Goal: Information Seeking & Learning: Check status

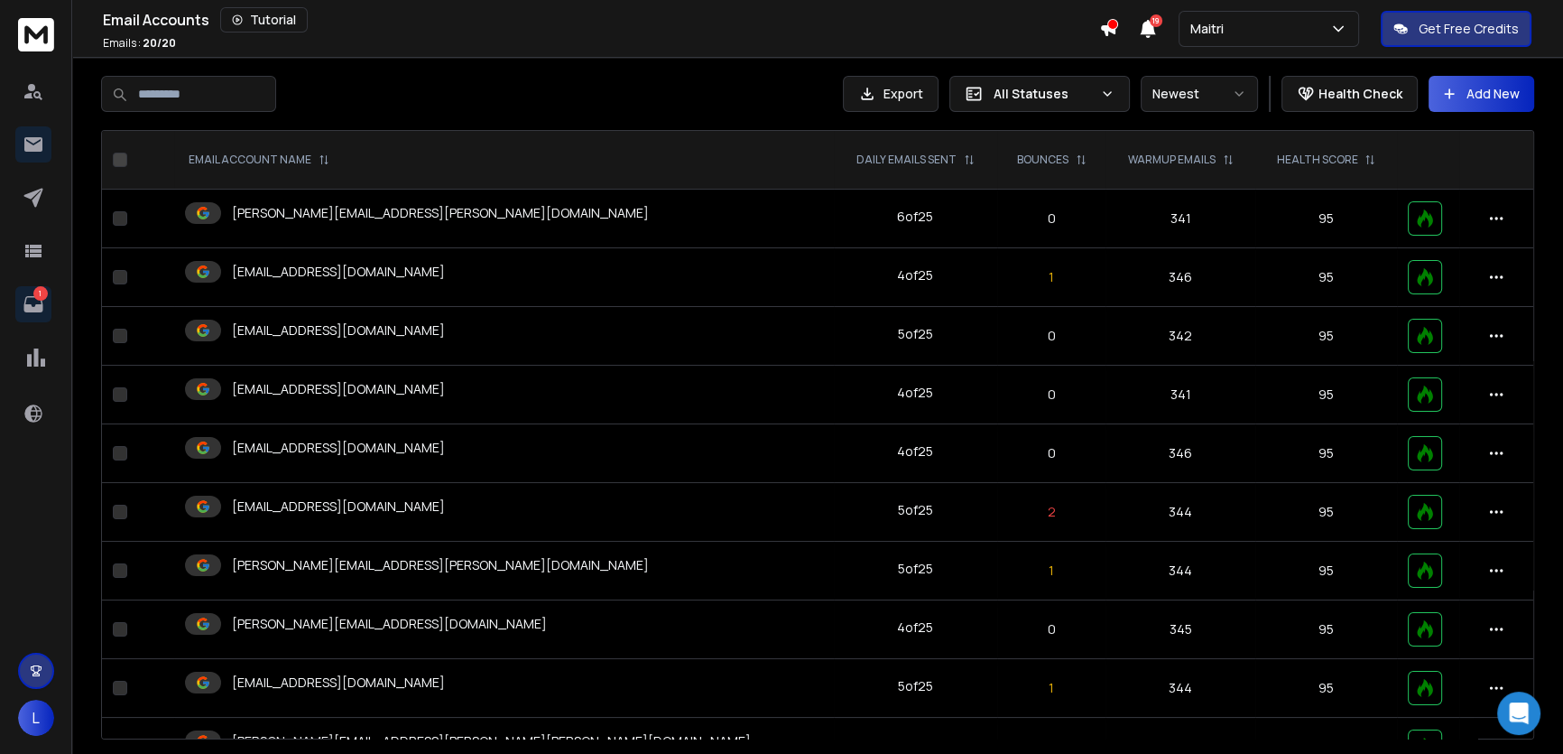
click at [23, 304] on icon at bounding box center [34, 304] width 22 height 22
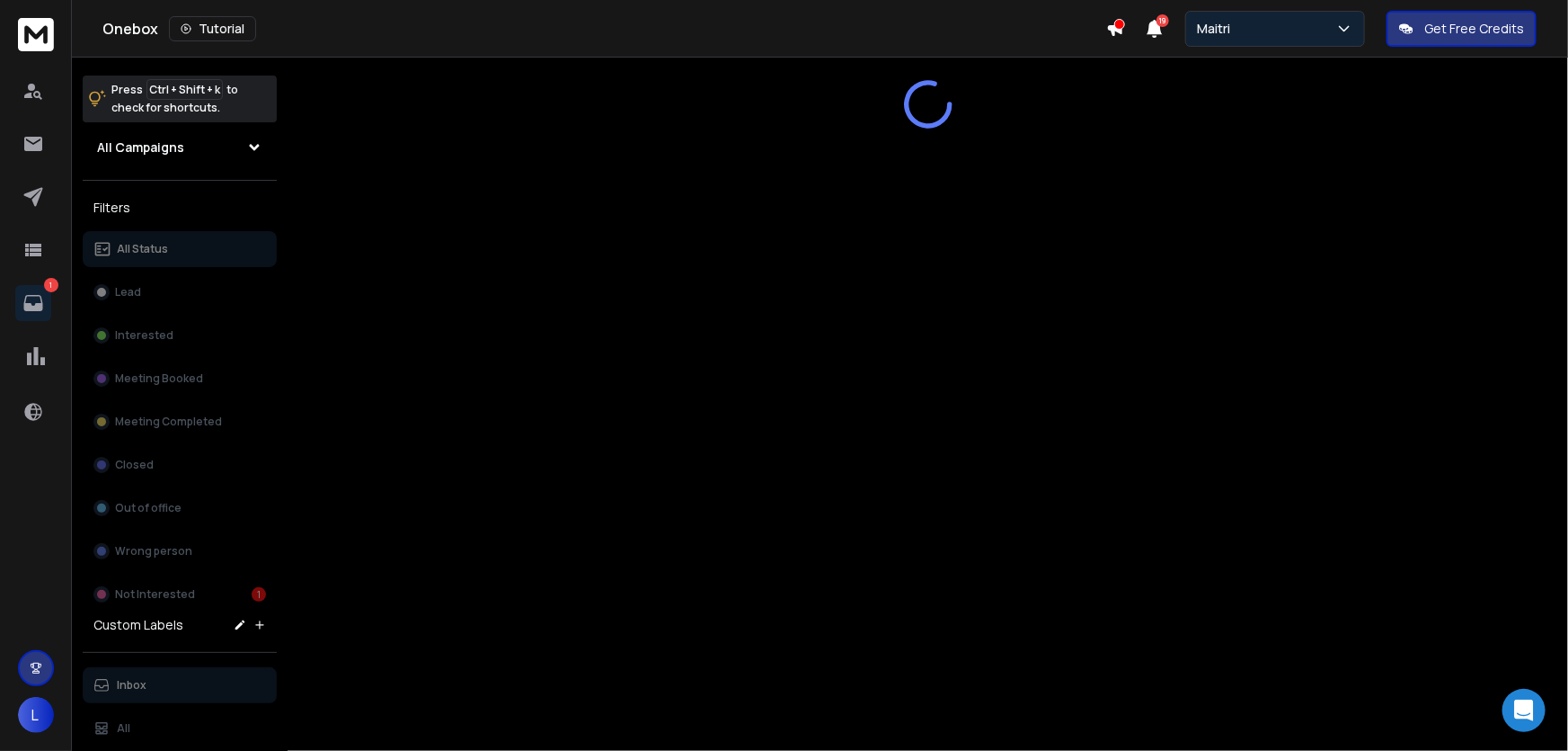
click at [1272, 29] on div "Maitri" at bounding box center [1274, 29] width 156 height 18
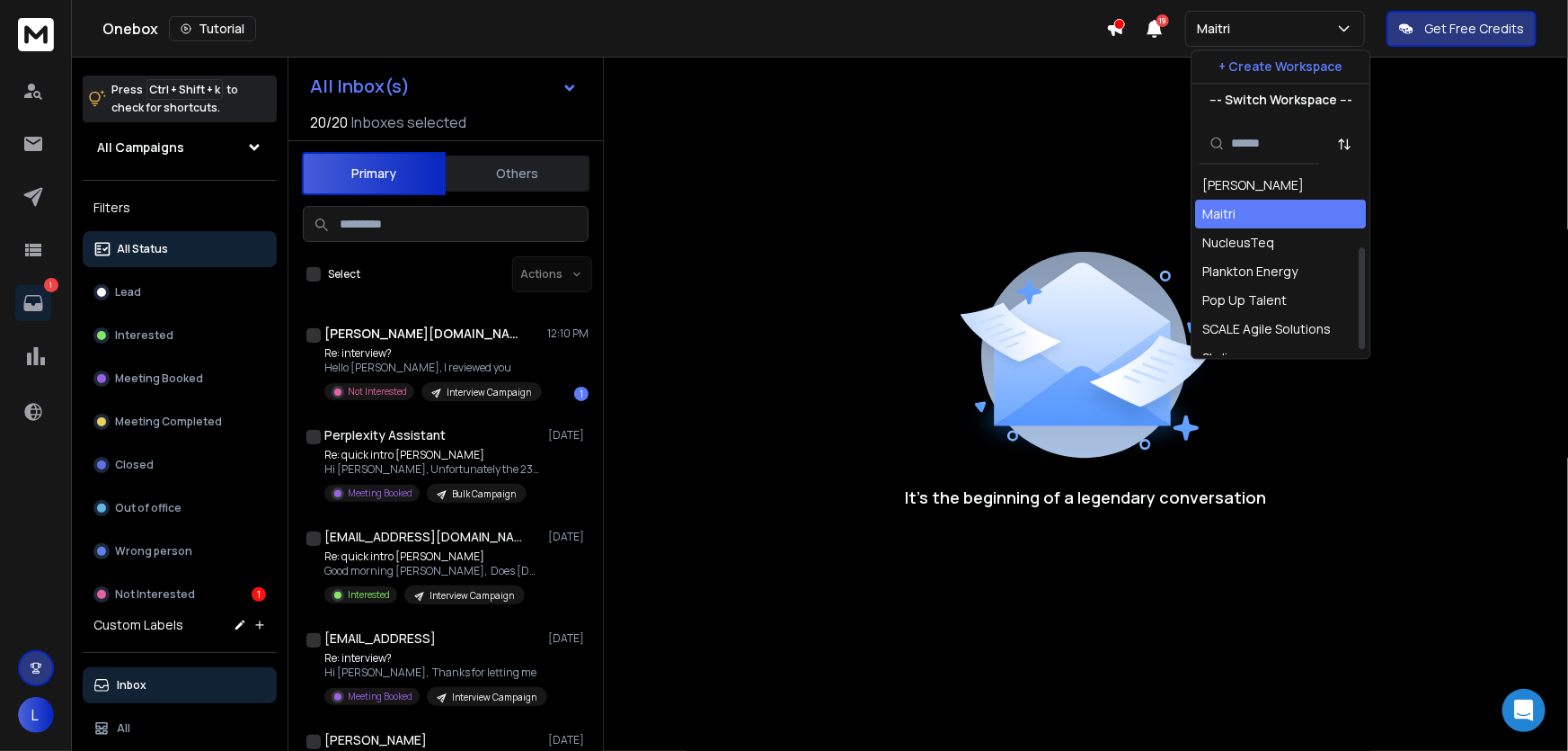
scroll to position [135, 0]
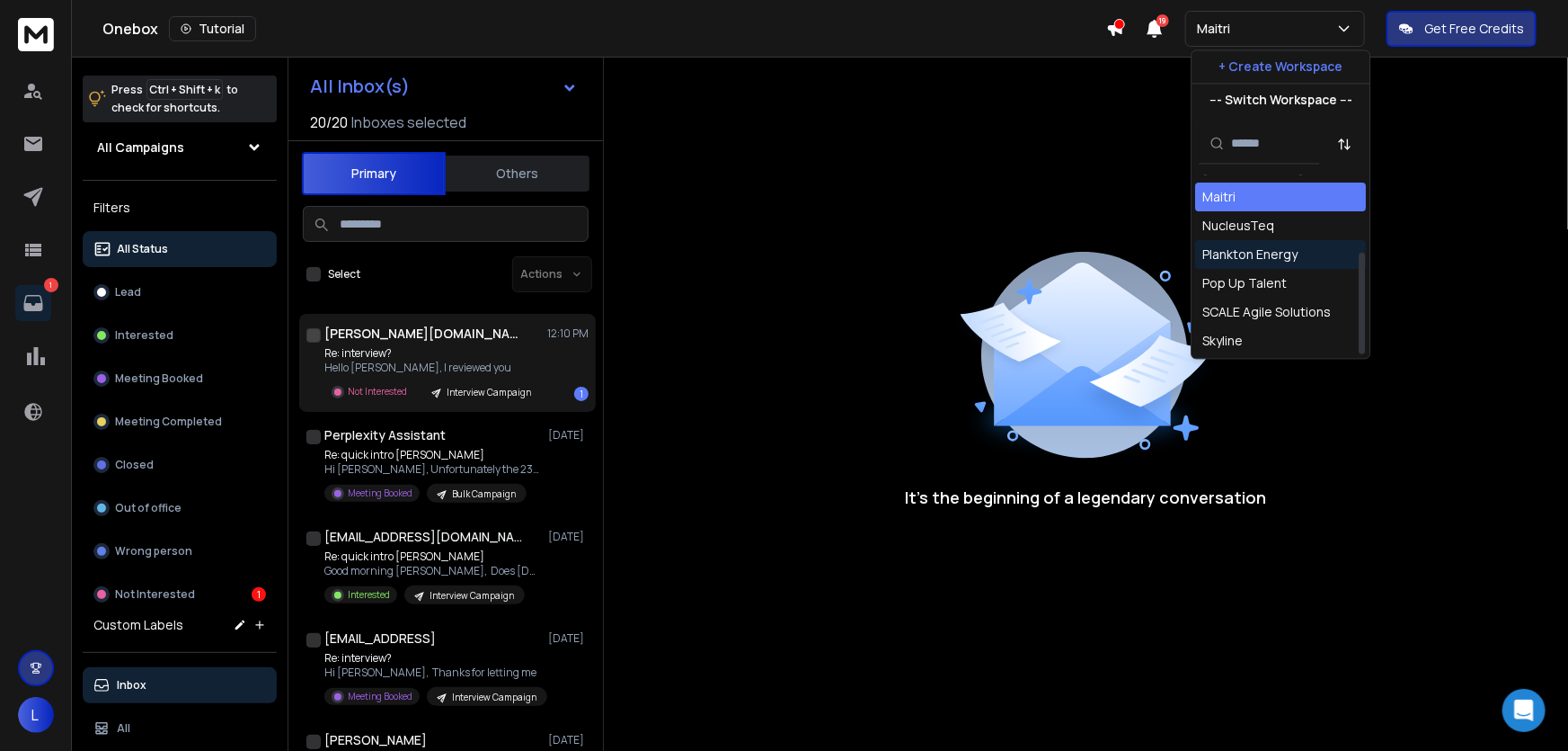
click at [364, 369] on p "Hello Julie, I reviewed you" at bounding box center [432, 368] width 216 height 14
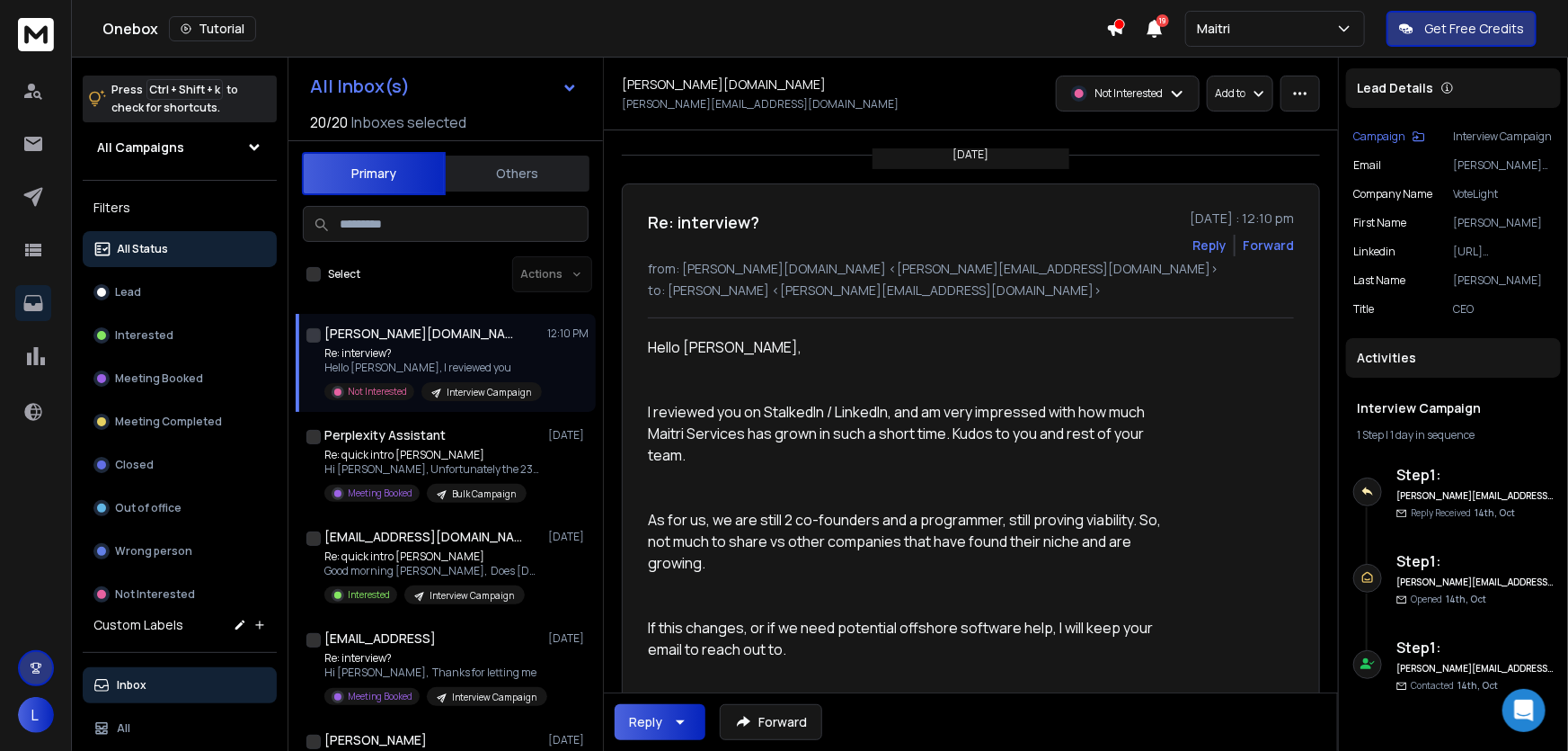
scroll to position [0, 0]
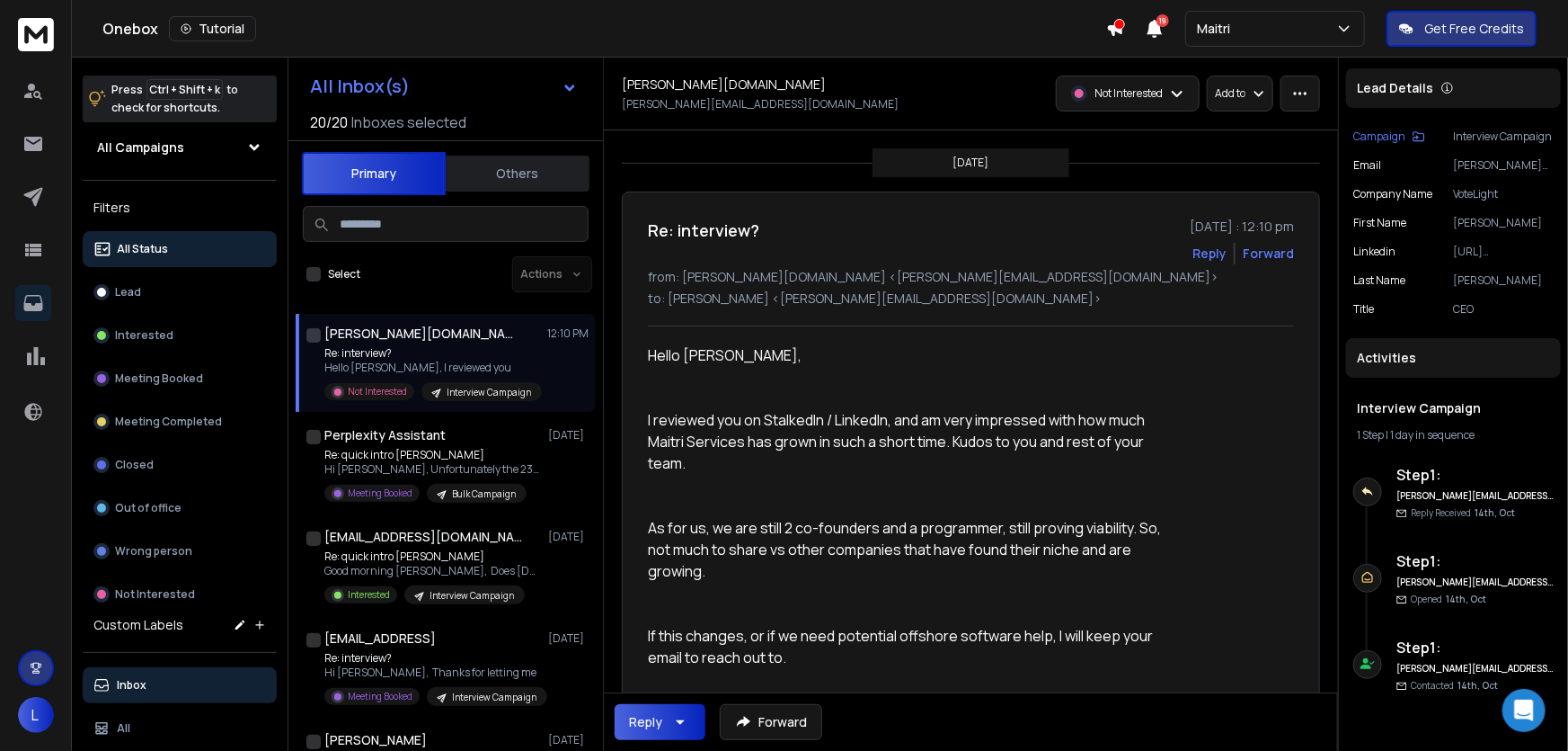
drag, startPoint x: 1266, startPoint y: 38, endPoint x: 1264, endPoint y: 48, distance: 10.2
click at [1266, 37] on button "Maitri" at bounding box center [1275, 29] width 180 height 36
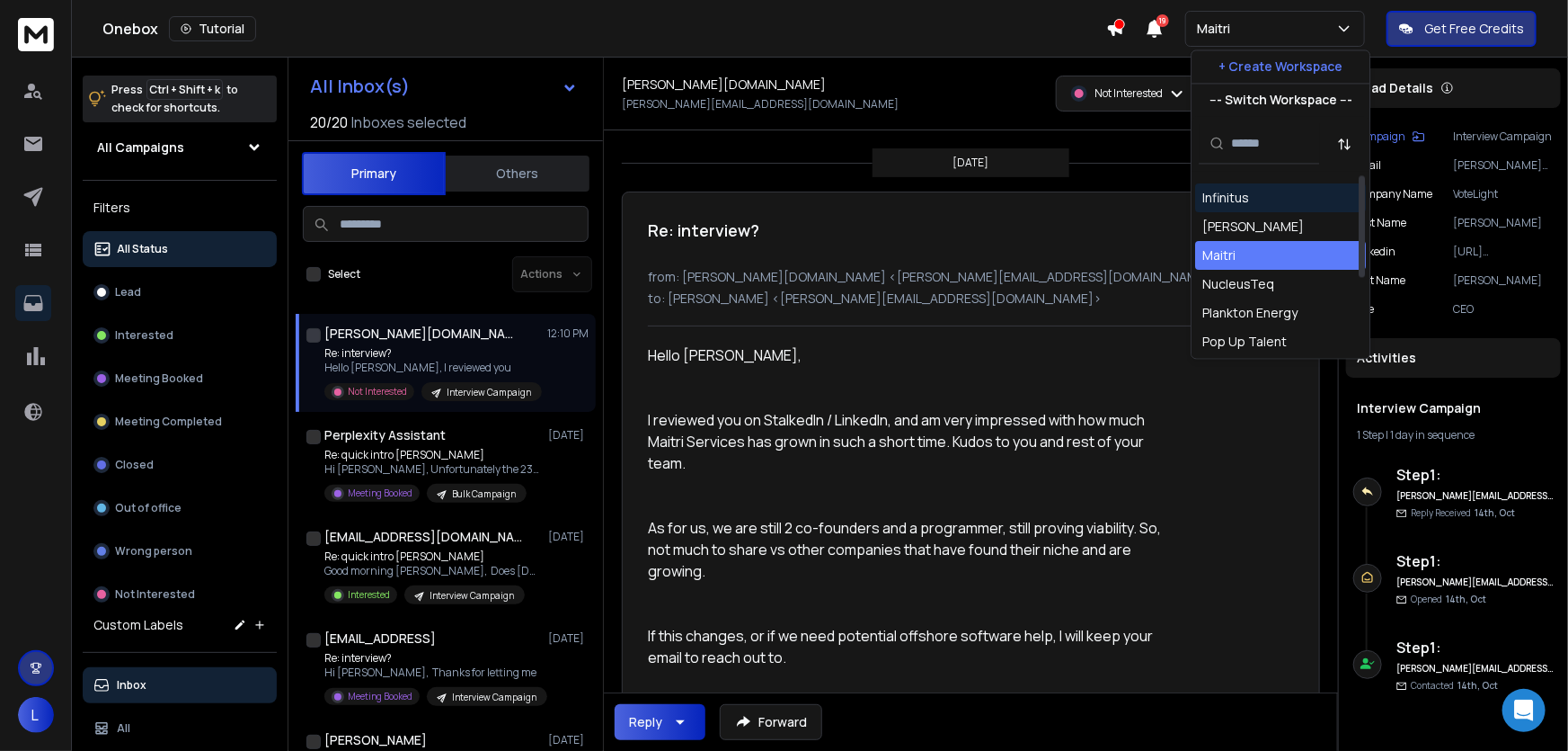
scroll to position [81, 0]
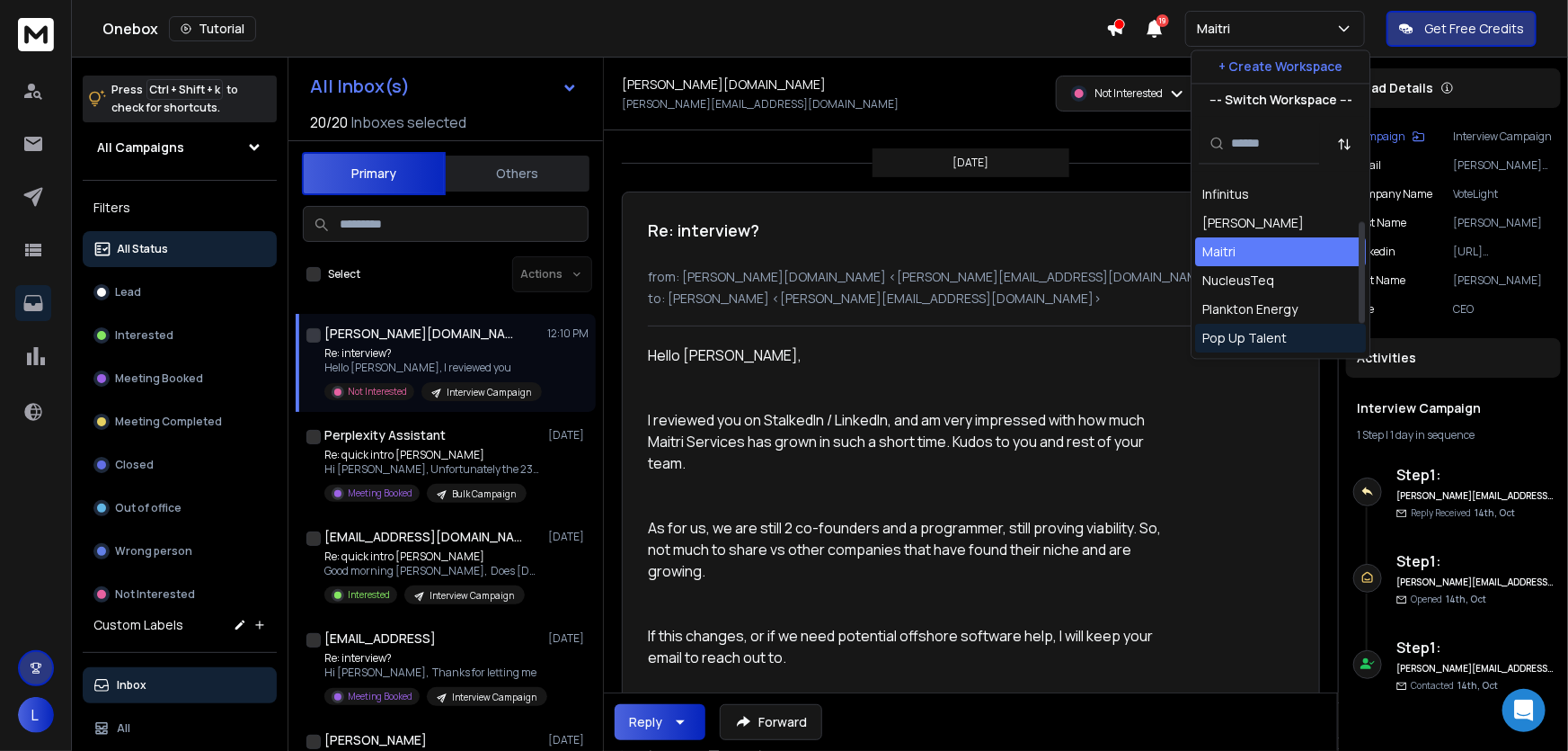
click at [1250, 333] on div "Pop Up Talent" at bounding box center [1244, 338] width 85 height 18
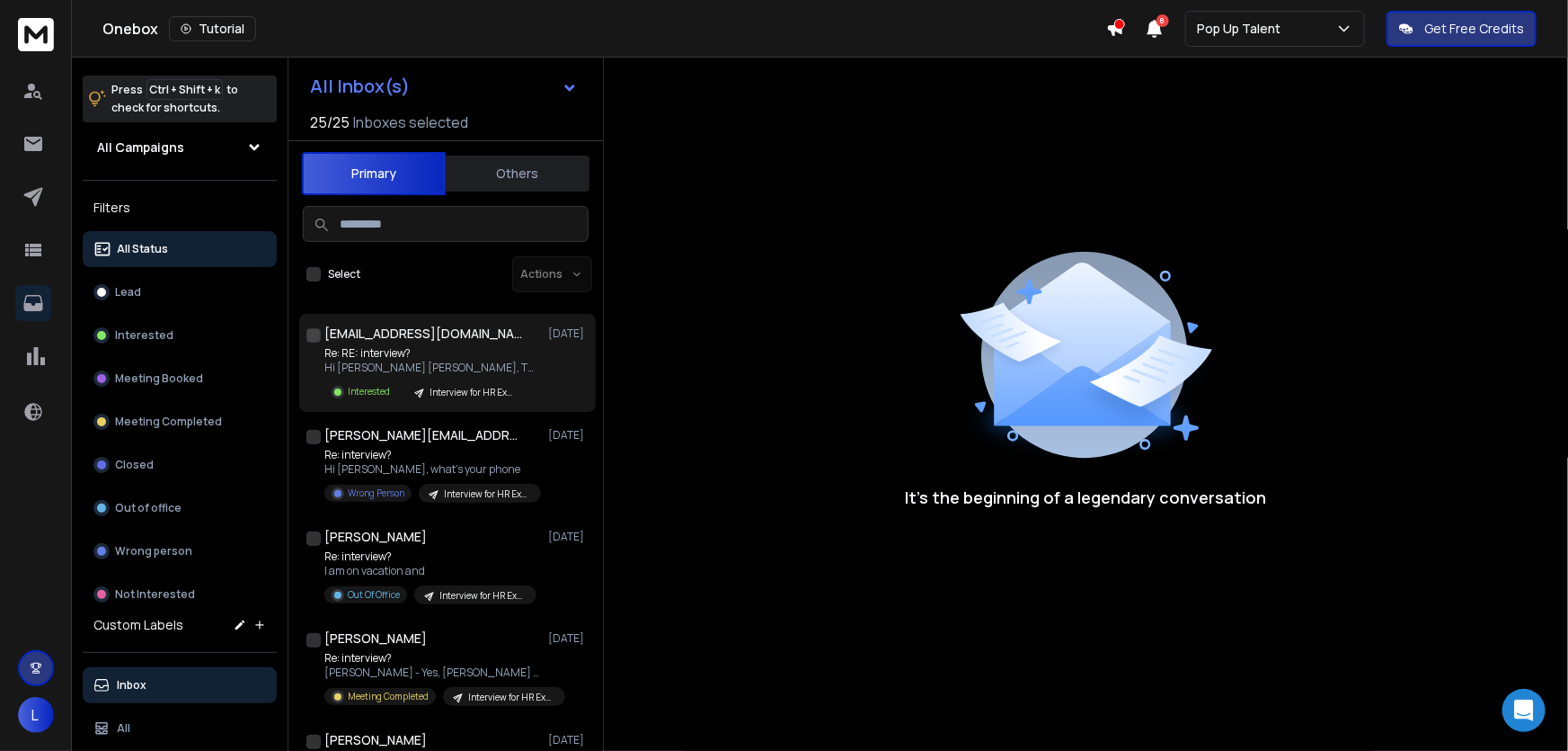
click at [424, 333] on h1 "[EMAIL_ADDRESS][DOMAIN_NAME]" at bounding box center [423, 334] width 198 height 18
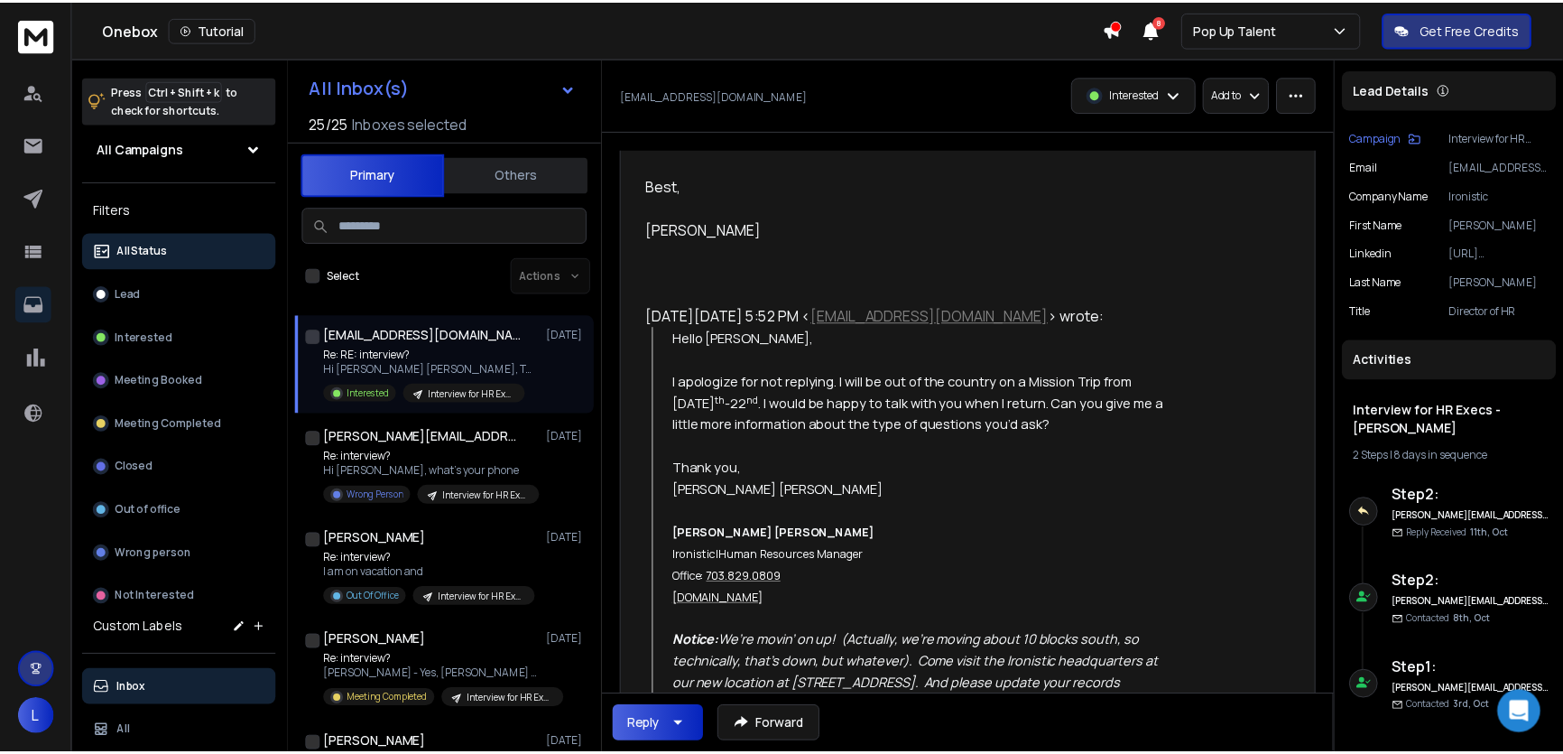
scroll to position [656, 0]
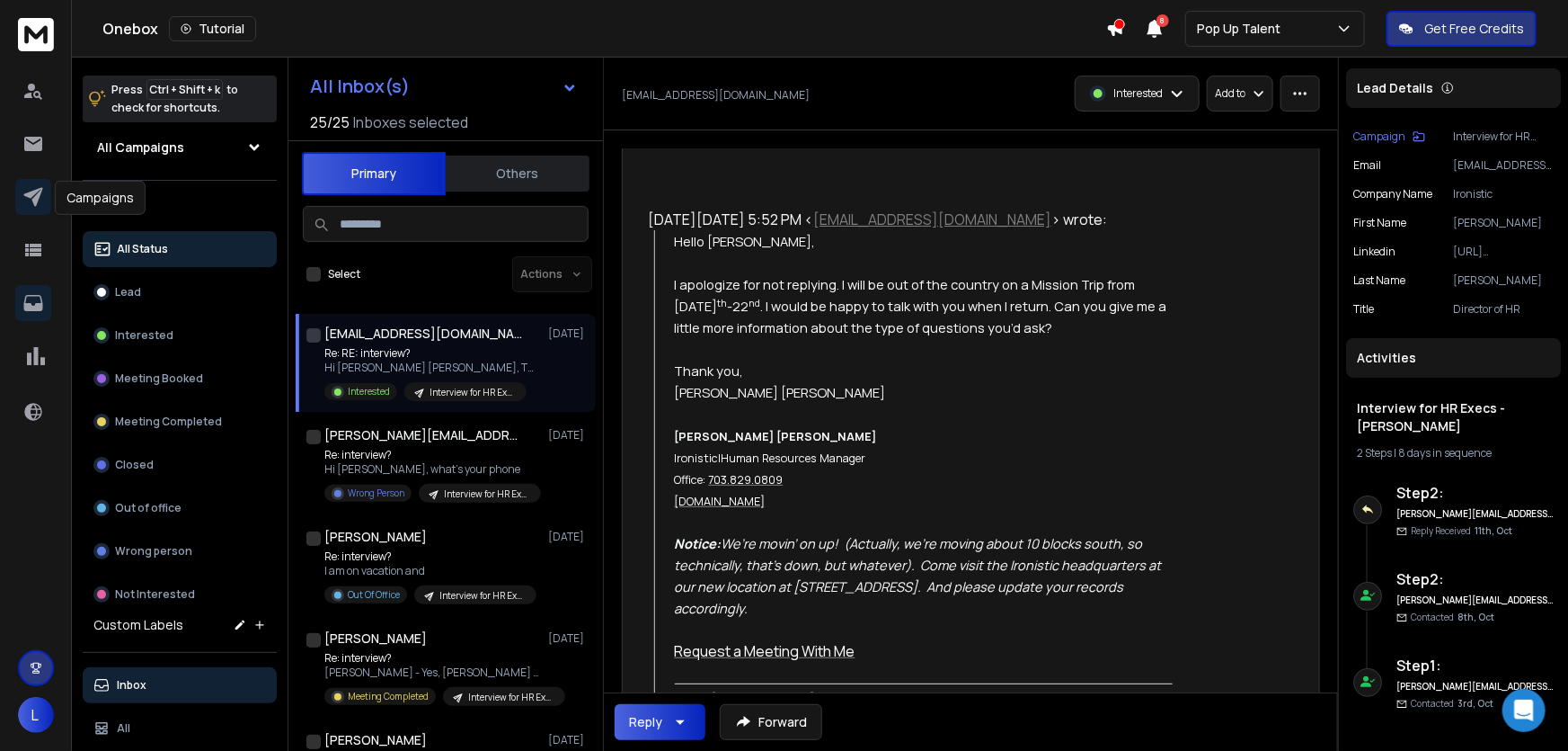
click at [42, 197] on icon at bounding box center [34, 197] width 22 height 22
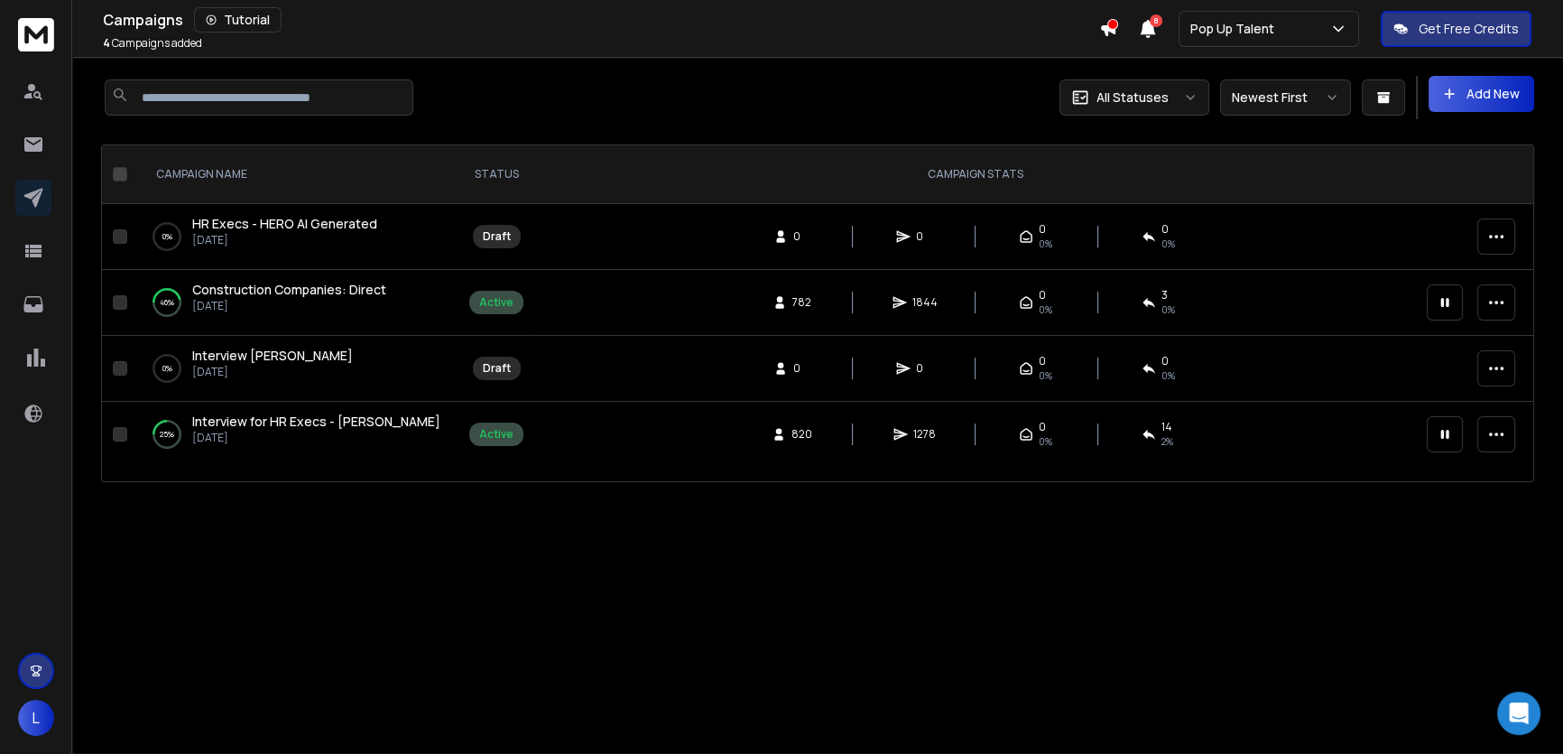
click at [281, 431] on p "[DATE]" at bounding box center [316, 438] width 248 height 14
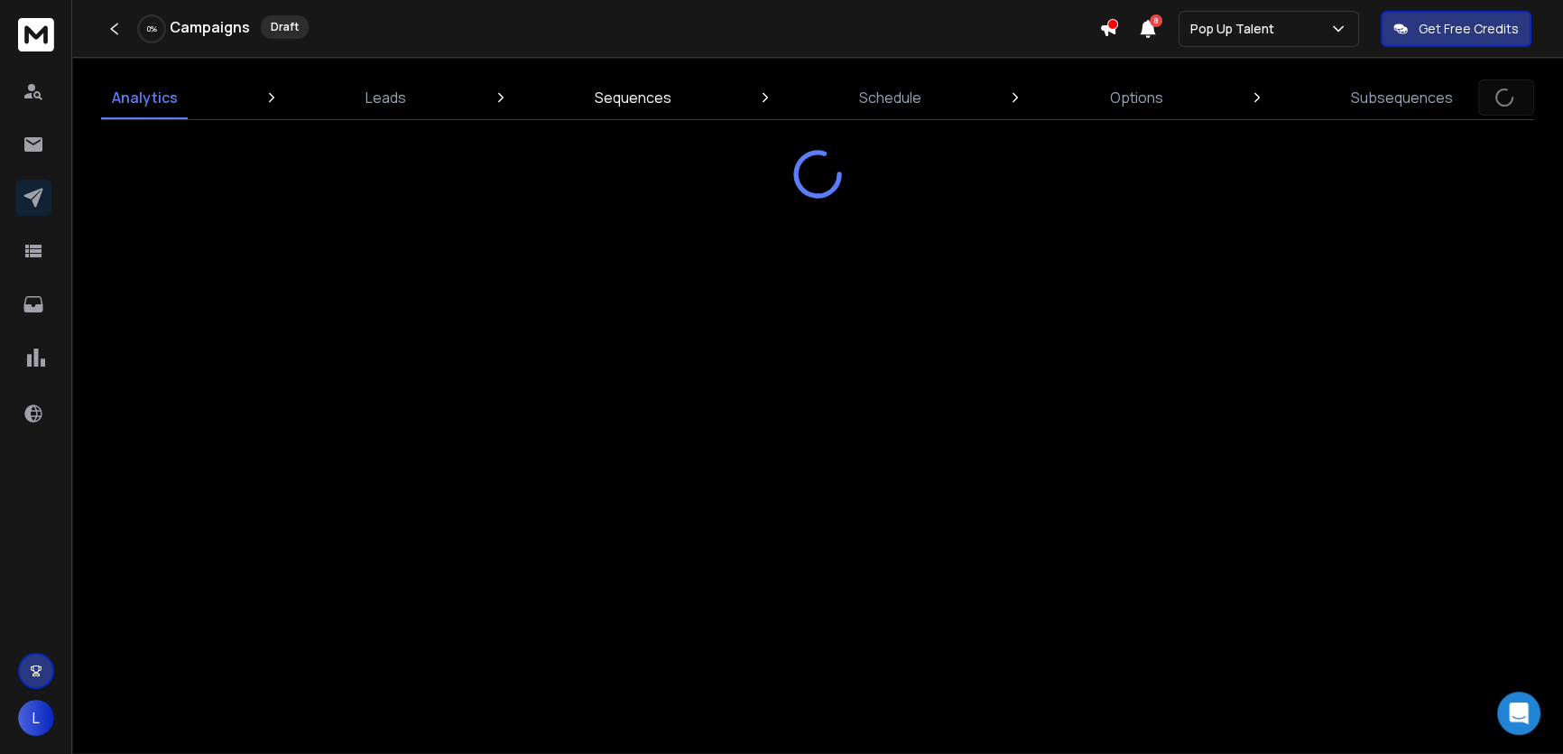
click at [628, 106] on p "Sequences" at bounding box center [633, 98] width 77 height 22
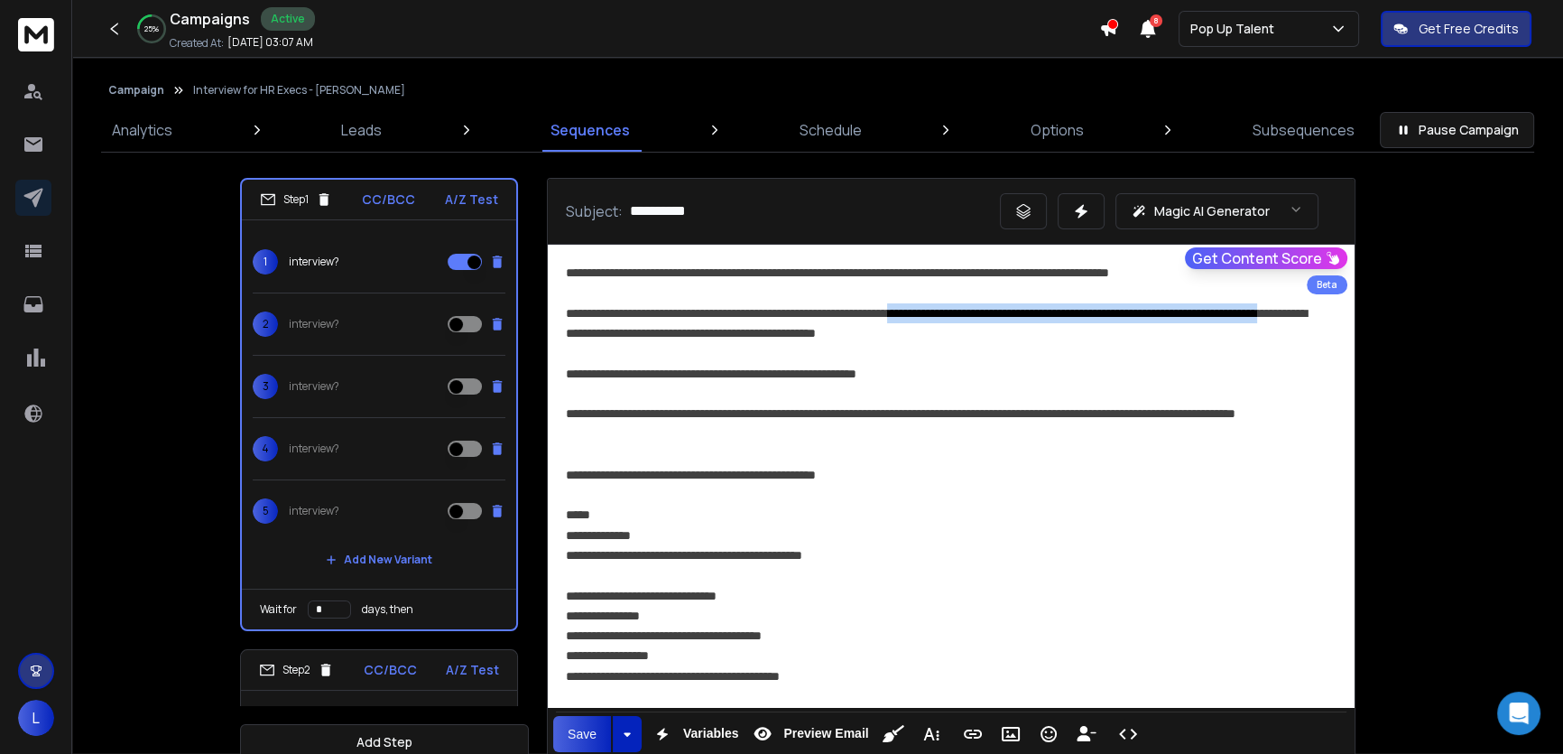
drag, startPoint x: 974, startPoint y: 312, endPoint x: 736, endPoint y: 334, distance: 239.3
click at [736, 334] on div "**********" at bounding box center [945, 323] width 759 height 41
copy div "**********"
drag, startPoint x: 579, startPoint y: 728, endPoint x: 513, endPoint y: 310, distance: 423.1
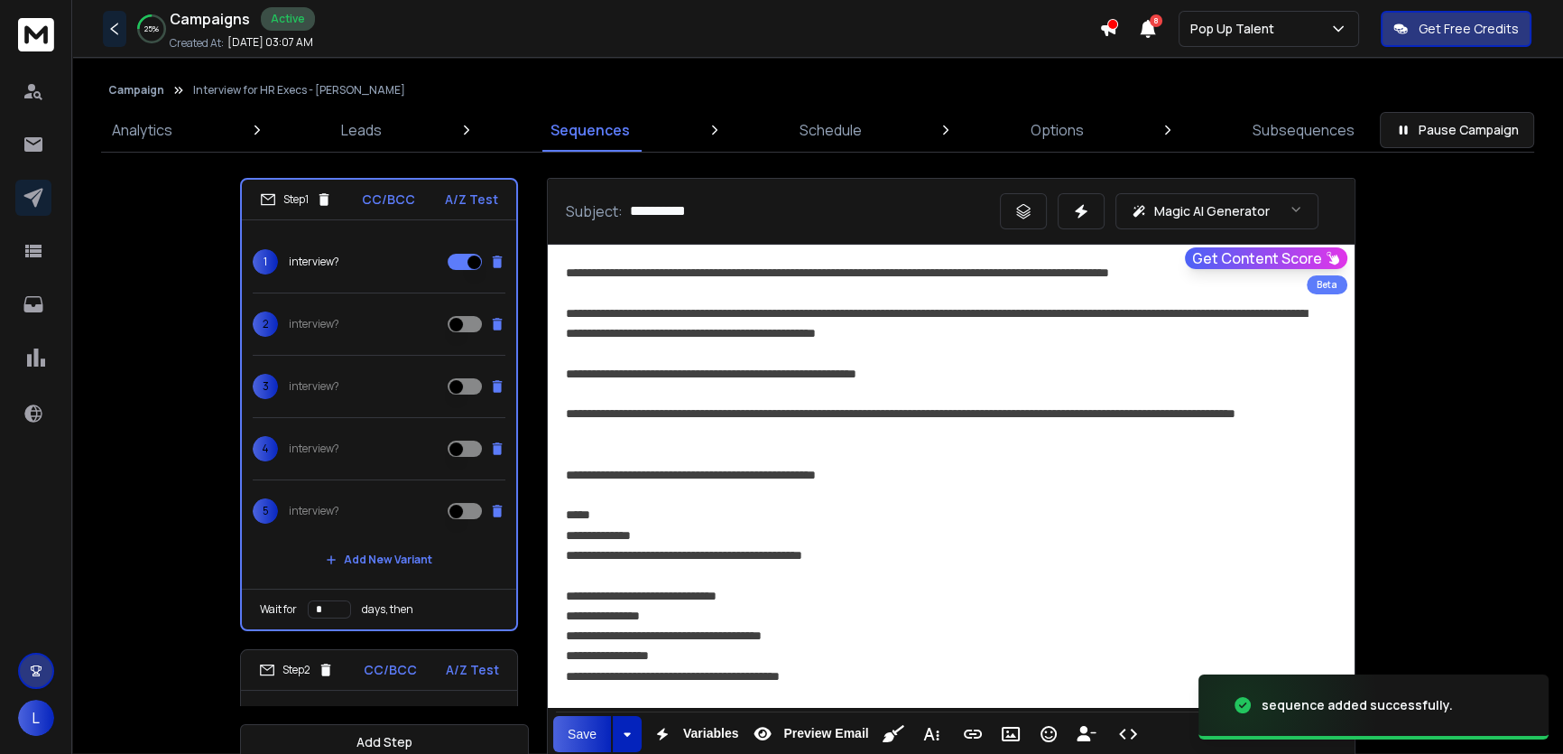
click at [108, 27] on icon at bounding box center [115, 29] width 16 height 16
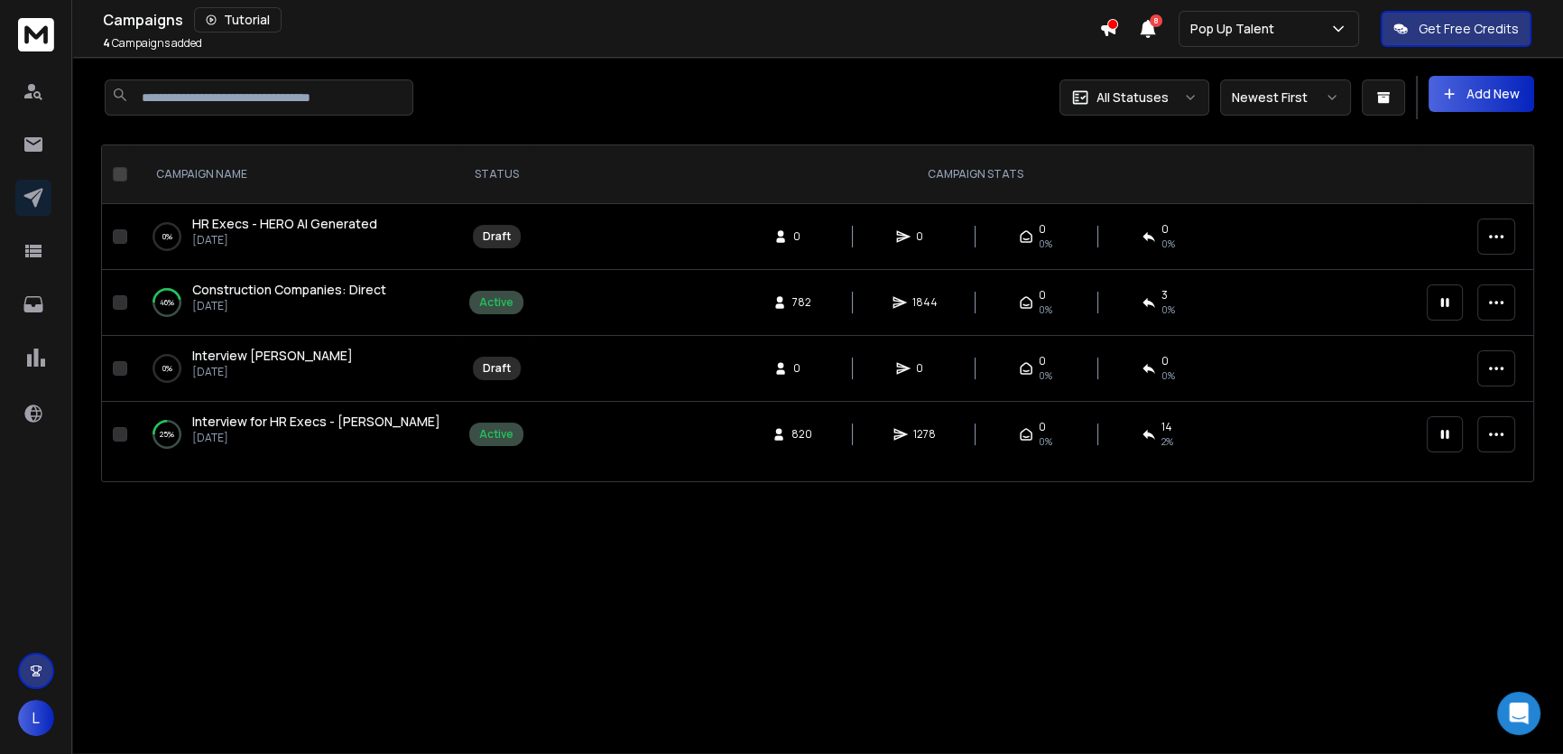
click at [332, 105] on input at bounding box center [259, 97] width 309 height 36
type input "**********"
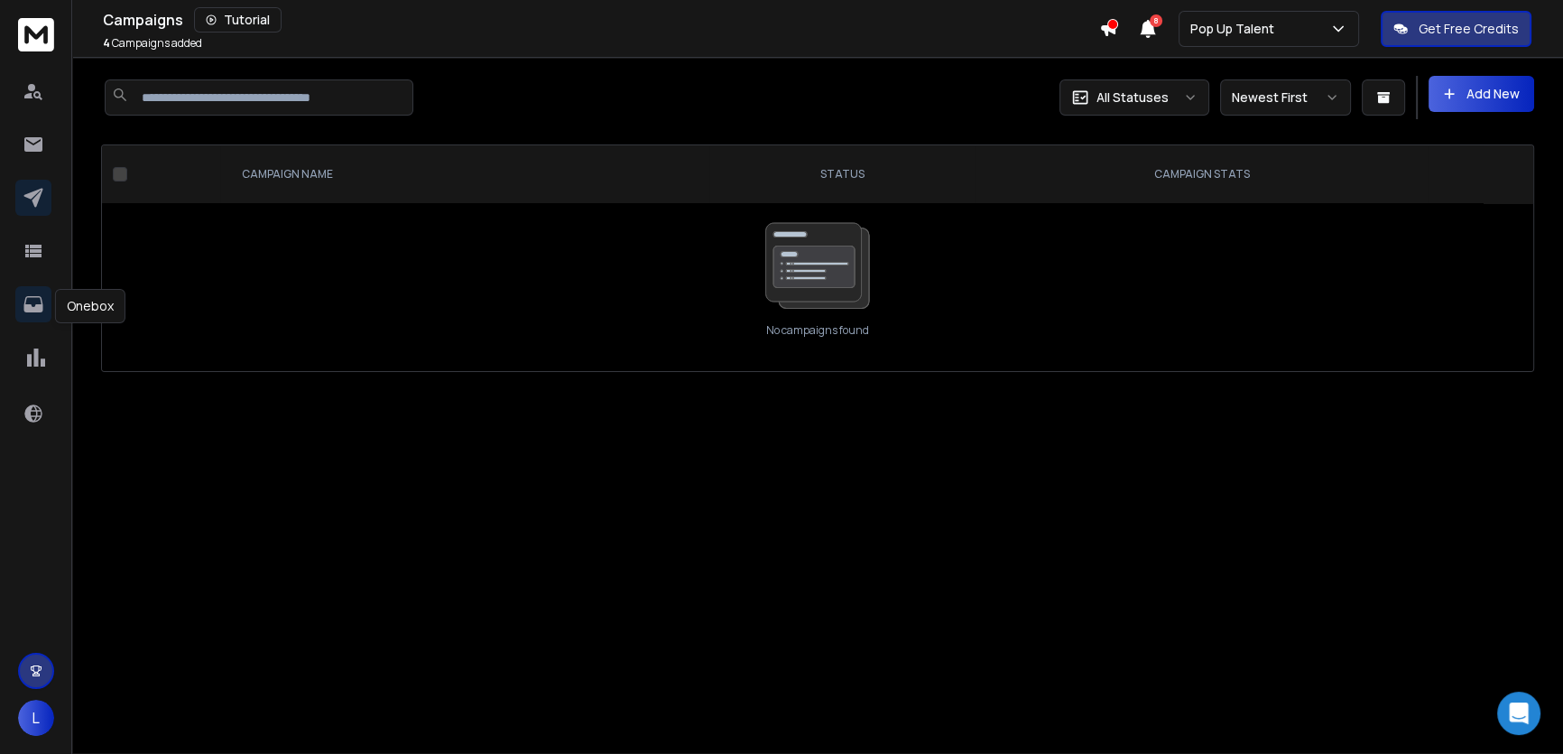
click at [35, 296] on icon at bounding box center [34, 304] width 22 height 22
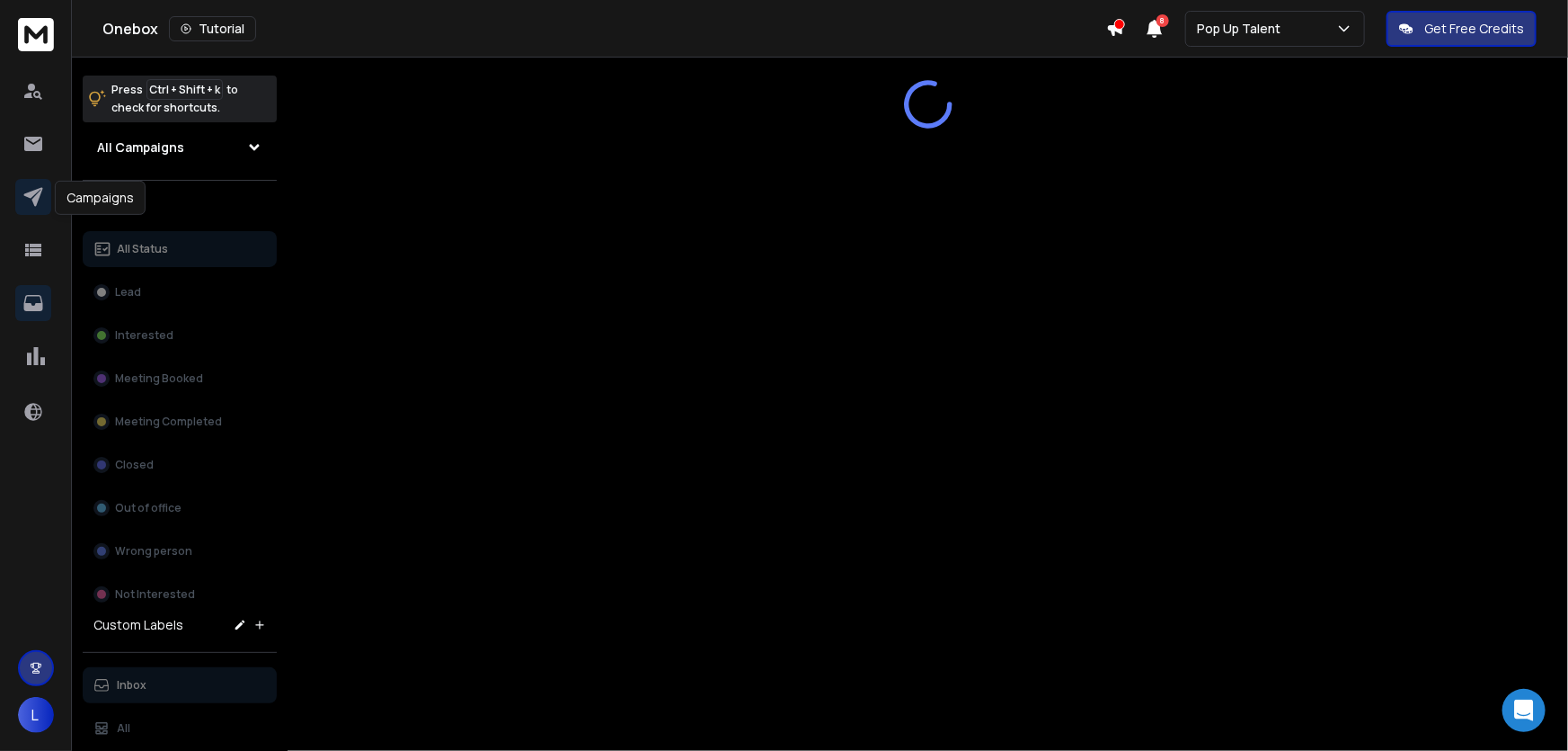
click at [32, 201] on icon at bounding box center [32, 197] width 19 height 19
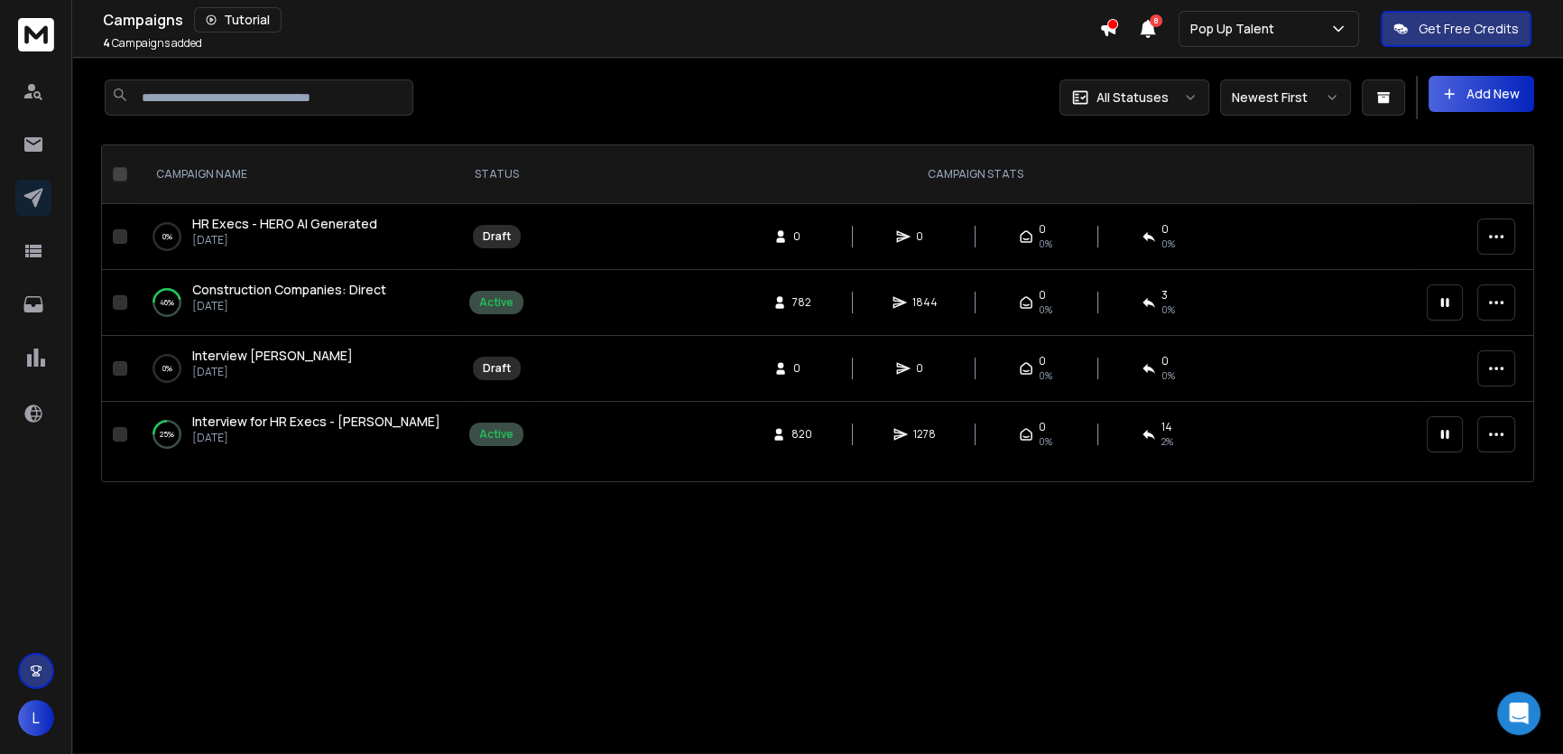
click at [321, 294] on span "Construction Companies: Direct" at bounding box center [289, 289] width 194 height 17
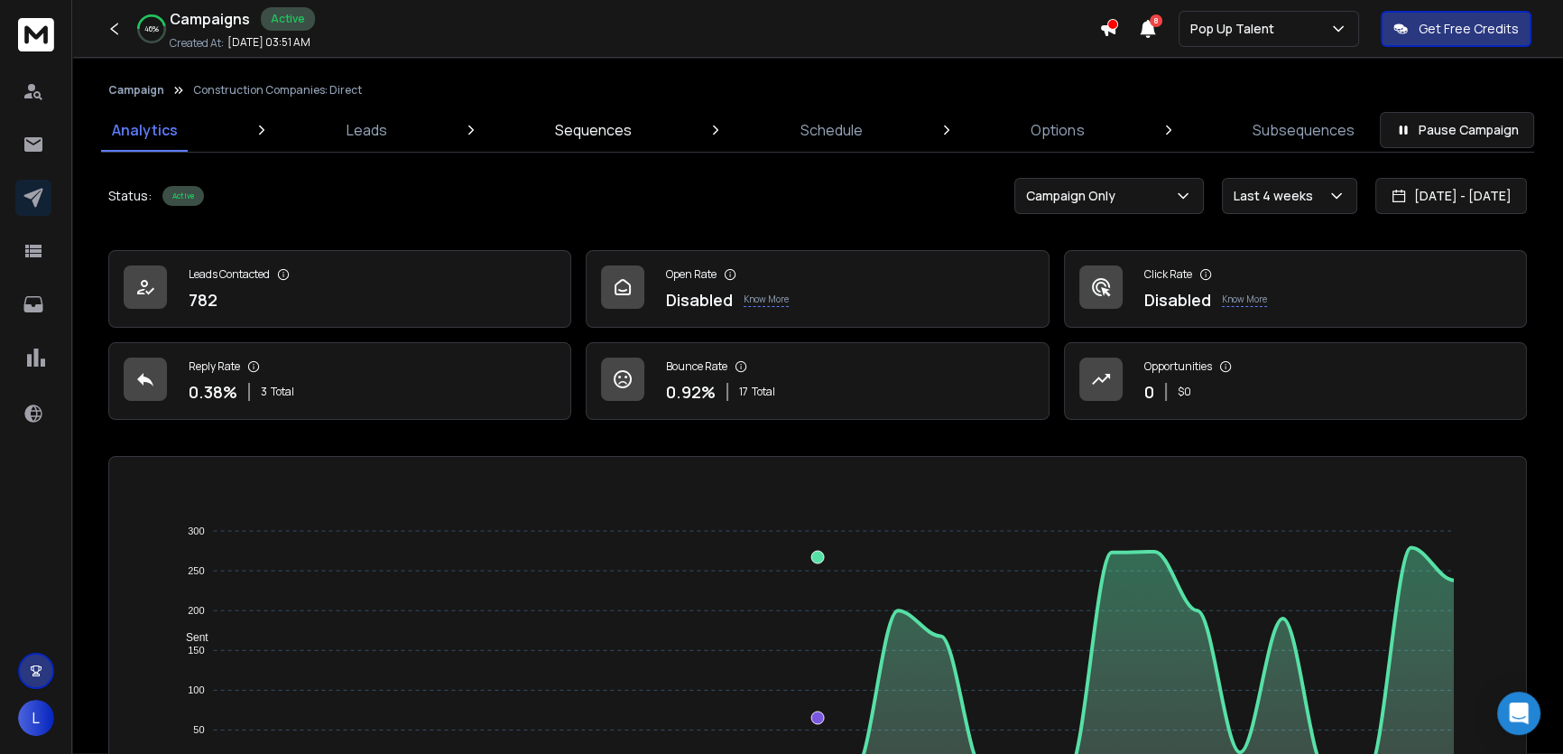
click at [569, 144] on link "Sequences" at bounding box center [593, 129] width 98 height 43
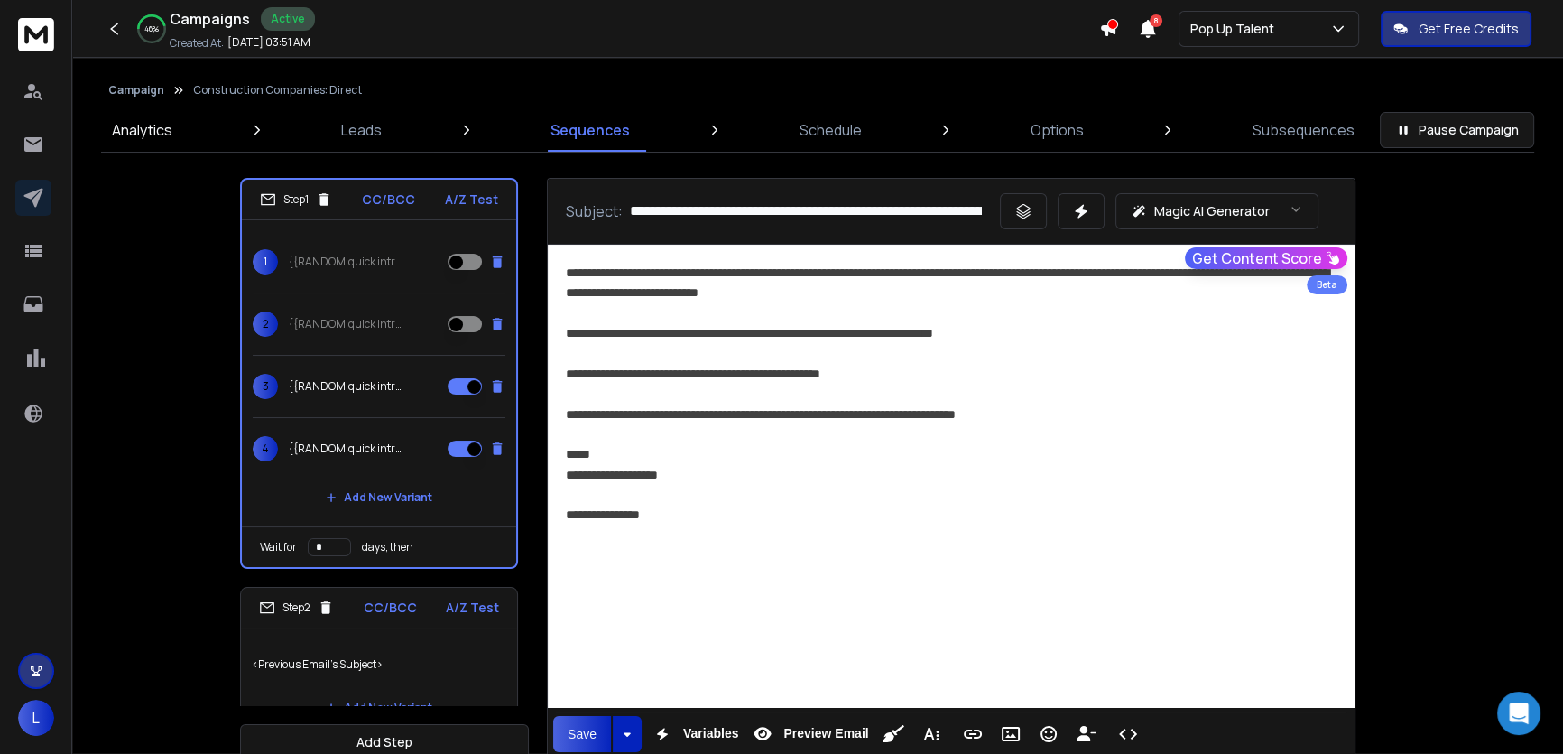
click at [113, 135] on p "Analytics" at bounding box center [142, 130] width 60 height 22
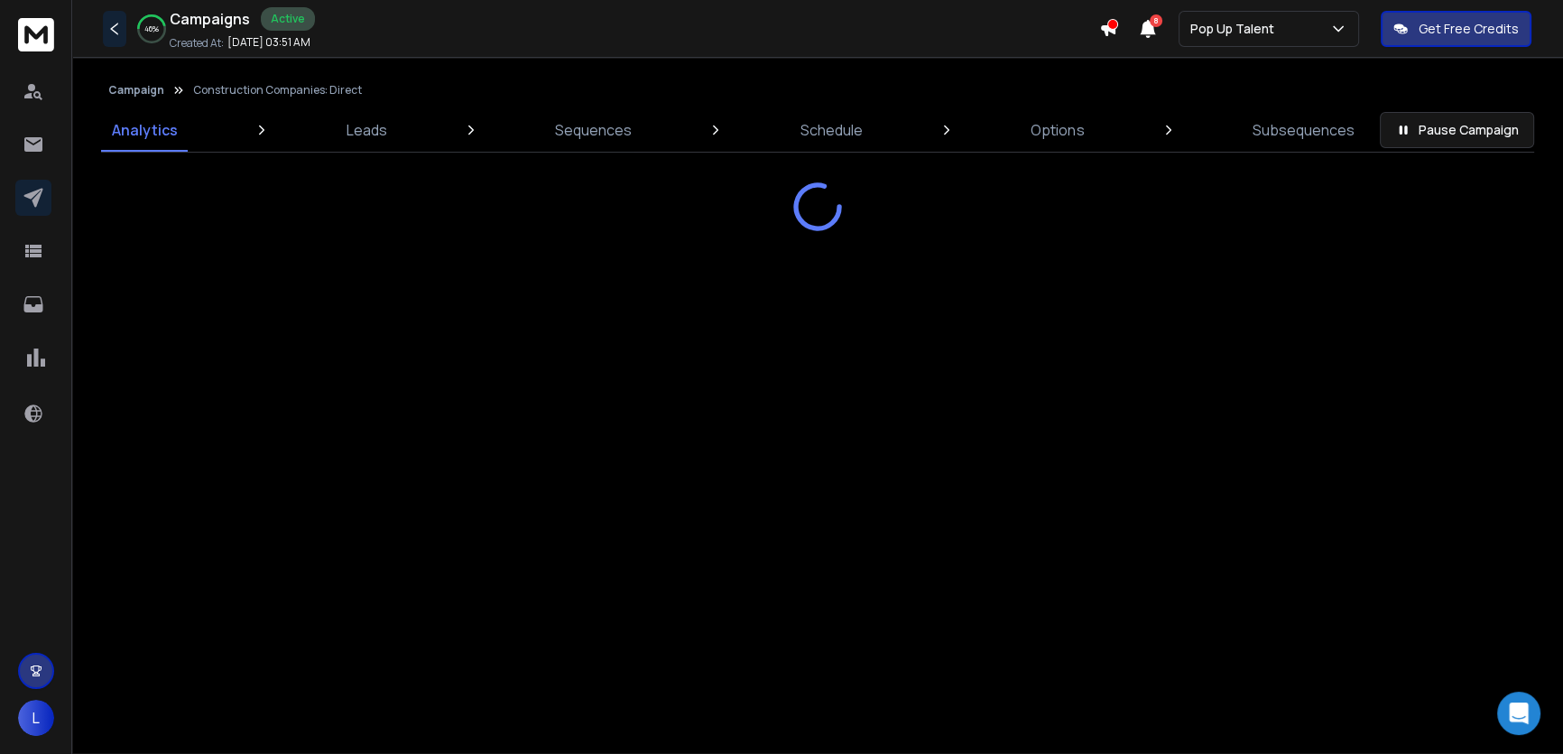
click at [109, 28] on icon at bounding box center [115, 29] width 16 height 16
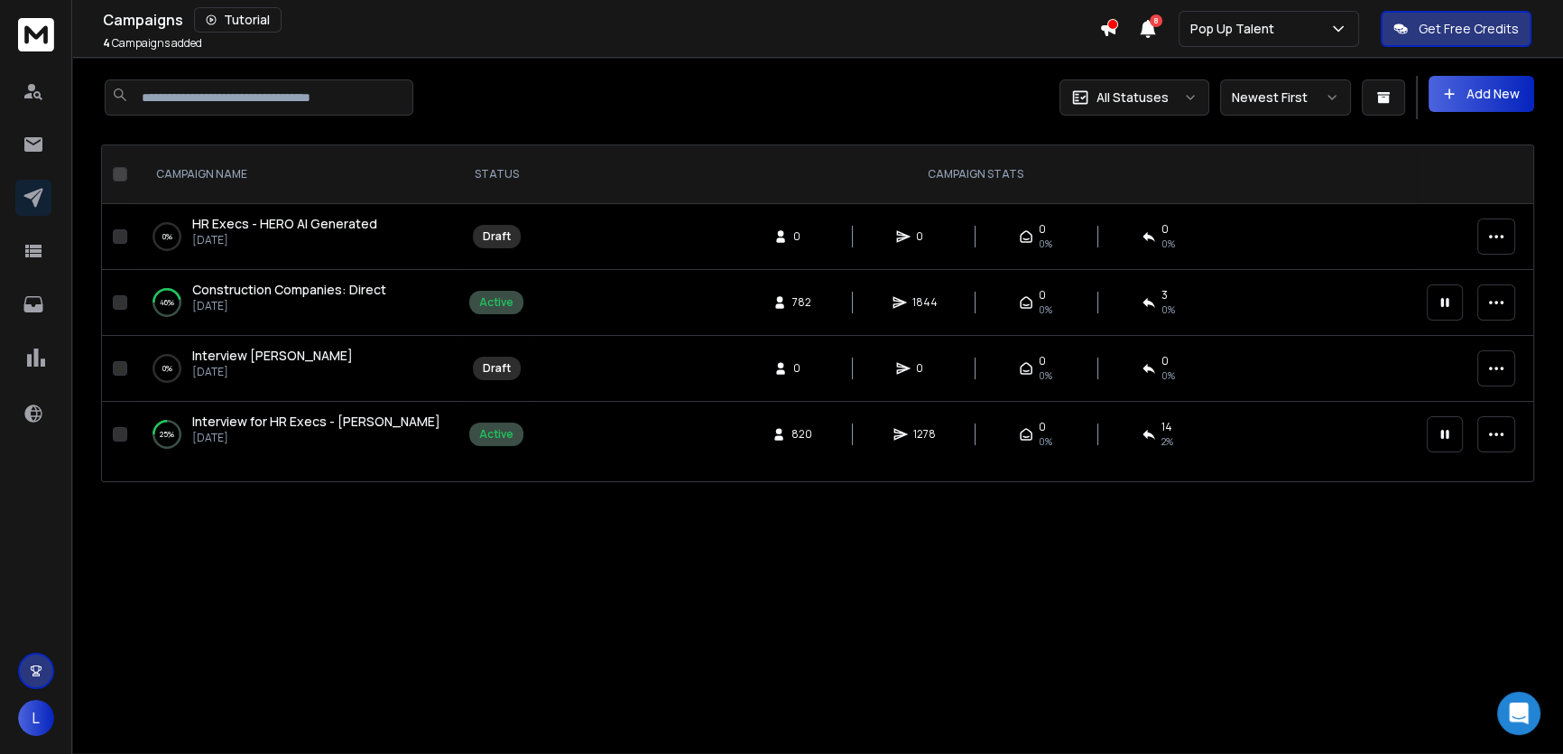
click at [255, 431] on p "[DATE]" at bounding box center [316, 438] width 248 height 14
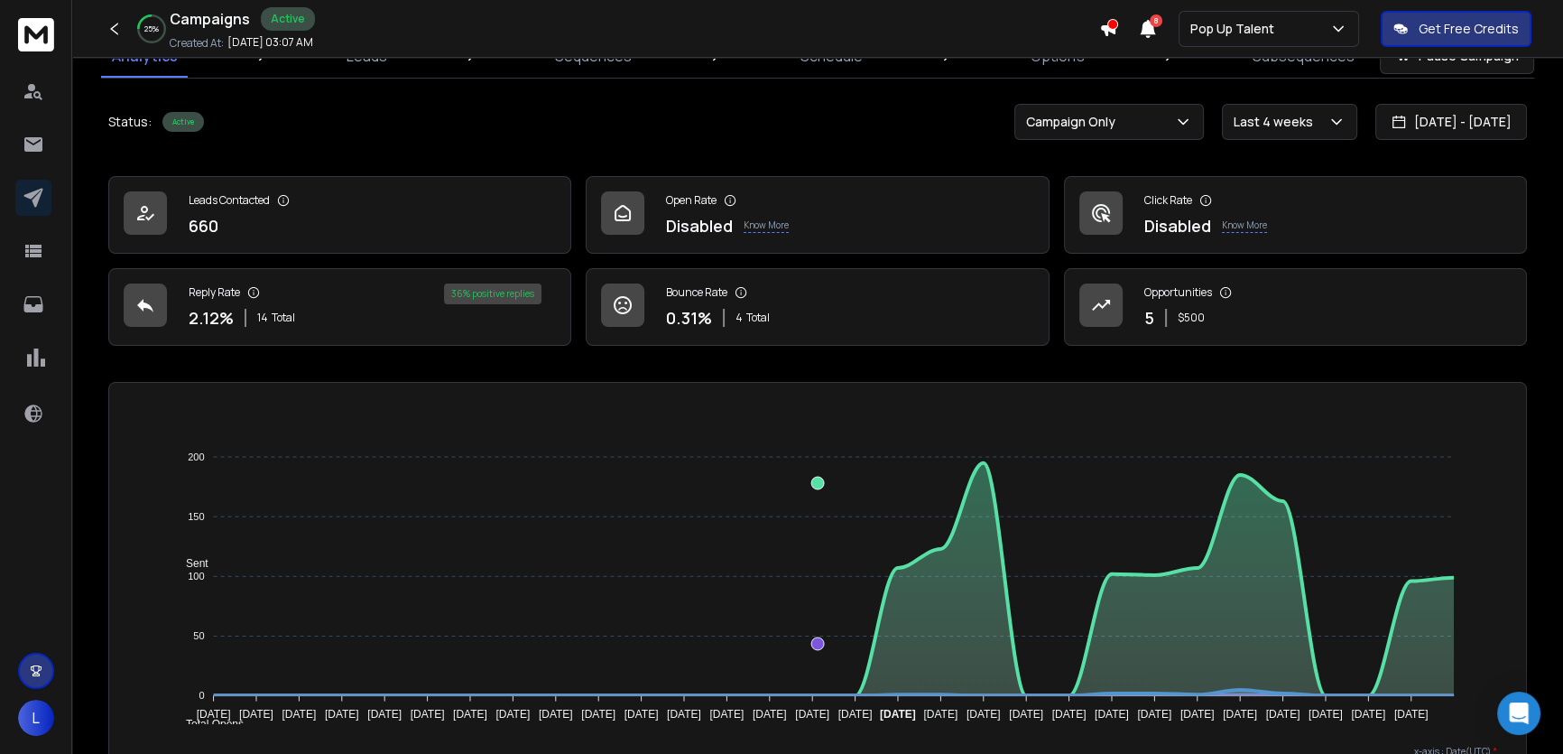
scroll to position [81, 0]
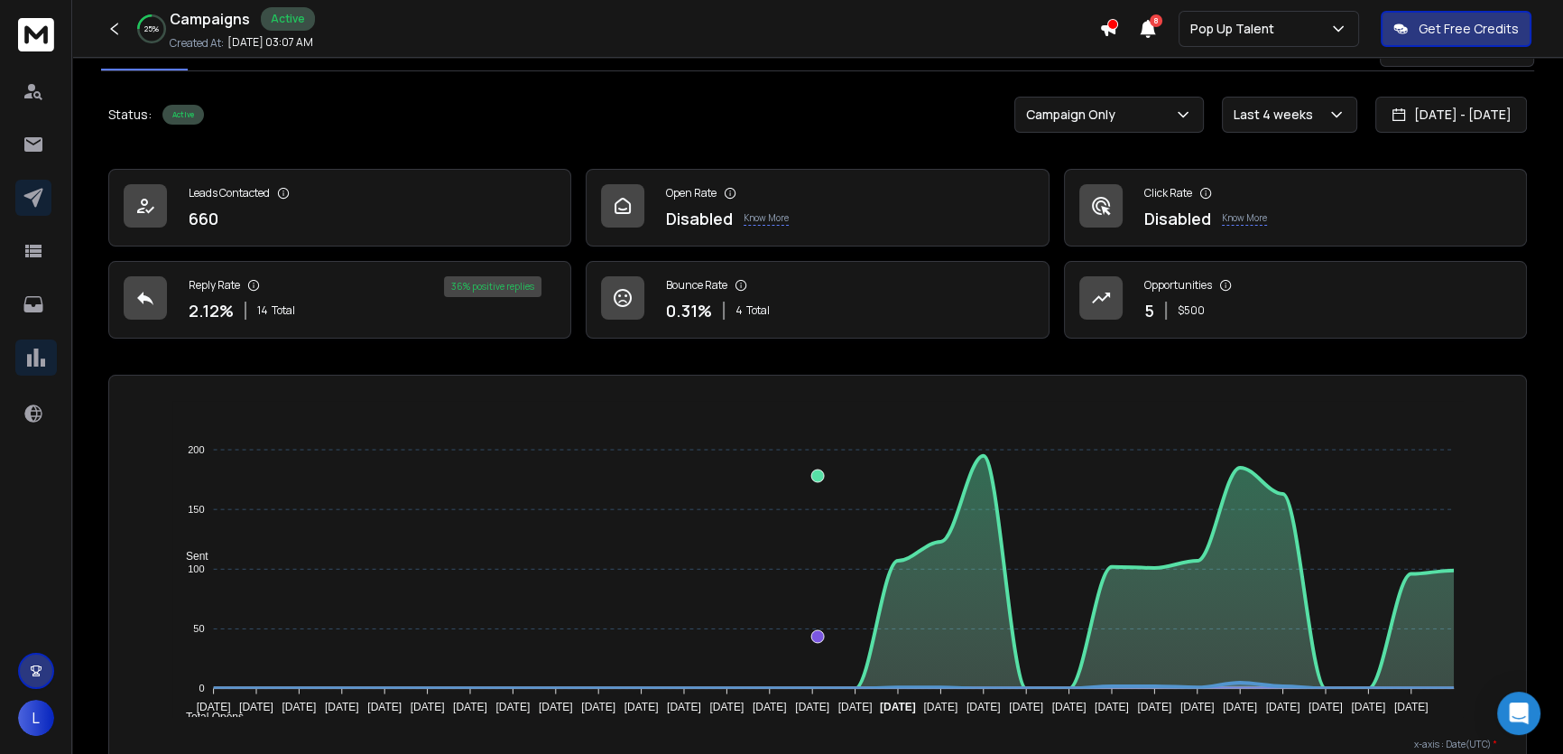
click at [46, 359] on icon at bounding box center [36, 357] width 27 height 27
